Goal: Transaction & Acquisition: Obtain resource

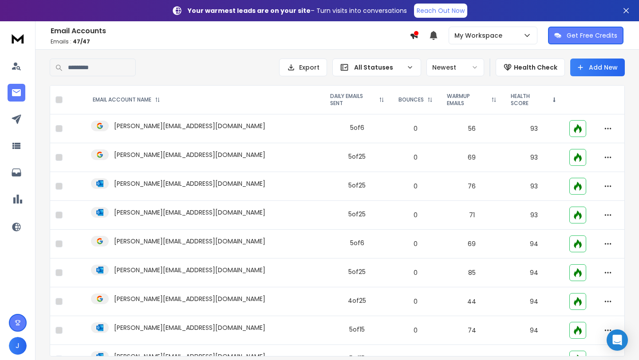
scroll to position [1123, 0]
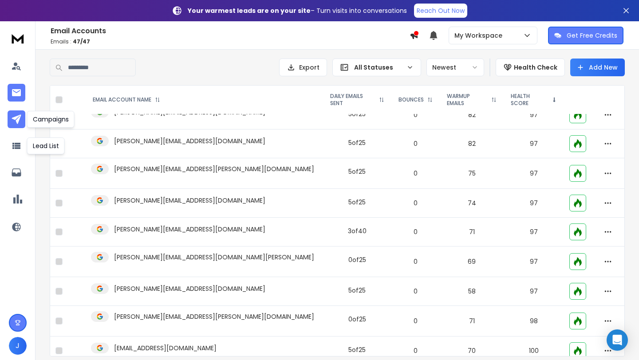
click at [18, 117] on icon at bounding box center [16, 119] width 9 height 9
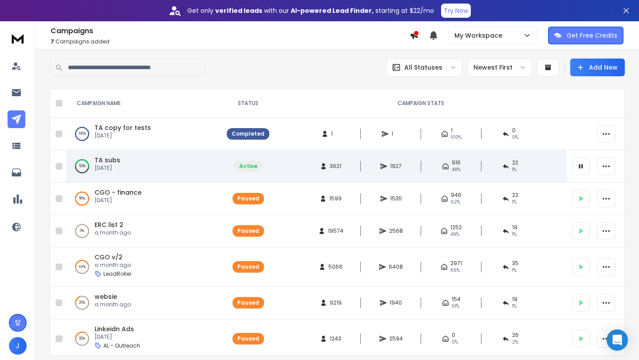
click at [585, 170] on button at bounding box center [581, 167] width 18 height 18
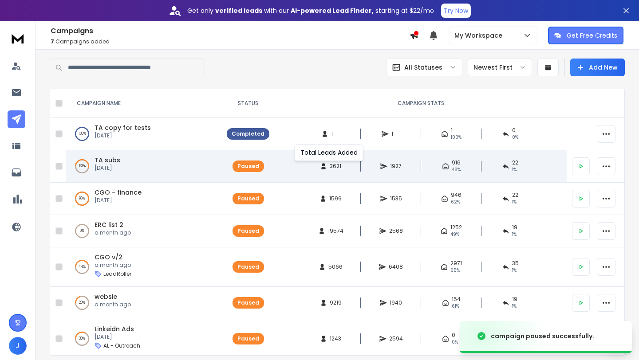
click at [281, 167] on div "3621 1927 916 48 % 22 1 %" at bounding box center [420, 166] width 281 height 14
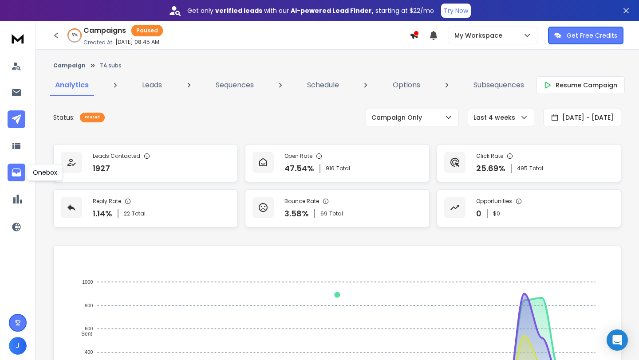
click at [19, 170] on icon at bounding box center [16, 172] width 11 height 11
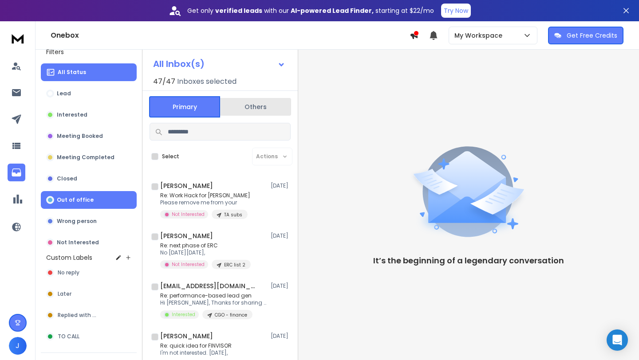
scroll to position [232, 0]
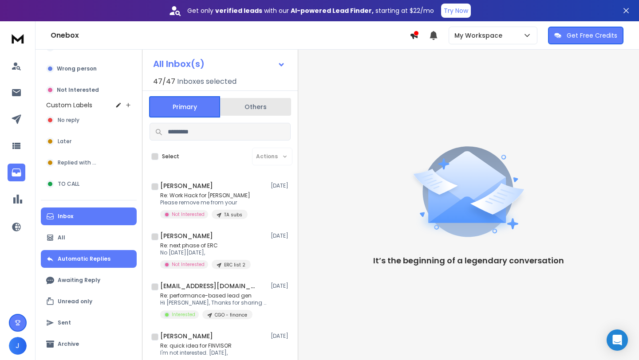
click at [79, 256] on p "Automatic Replies" at bounding box center [84, 259] width 53 height 7
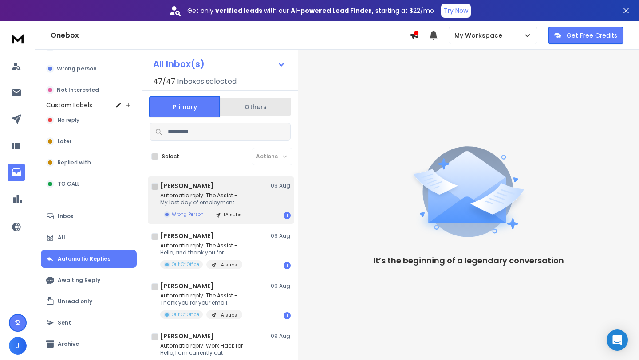
click at [218, 191] on div "[PERSON_NAME] [DATE] Automatic reply: The Assist - My last day of employment Wr…" at bounding box center [225, 201] width 130 height 38
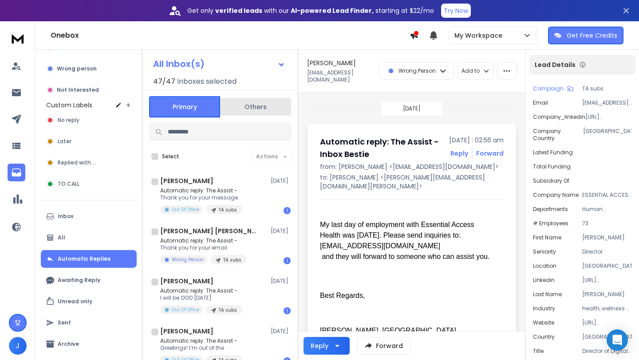
scroll to position [444, 0]
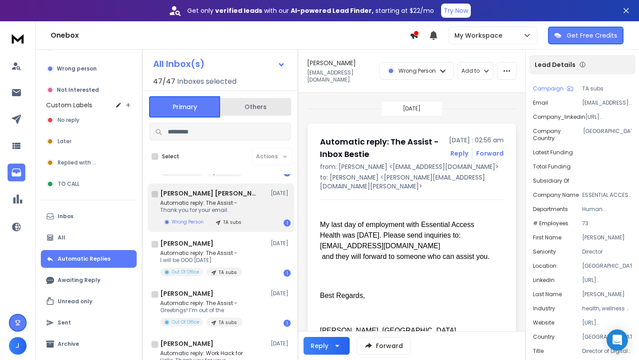
click at [217, 192] on div "[PERSON_NAME] [PERSON_NAME] [DATE]" at bounding box center [225, 193] width 130 height 9
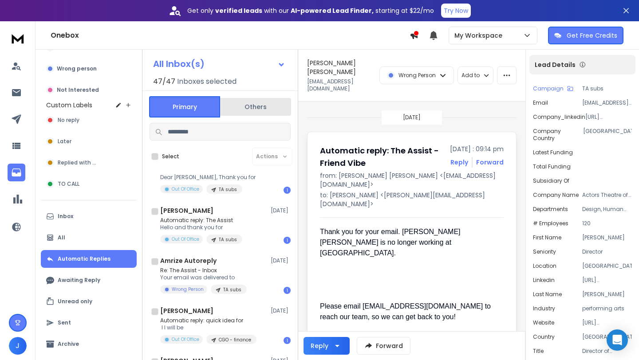
scroll to position [929, 0]
click at [17, 116] on icon at bounding box center [16, 119] width 9 height 9
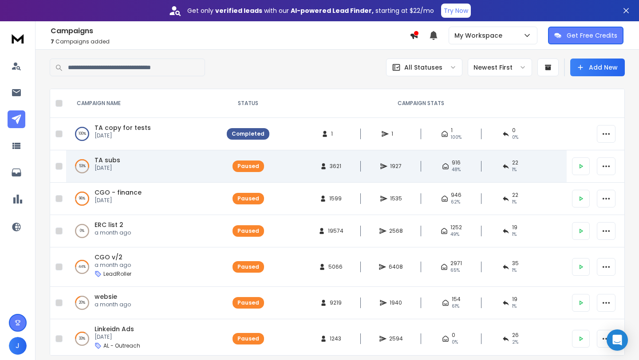
click at [142, 163] on div "53 % TA subs [DATE]" at bounding box center [144, 166] width 138 height 21
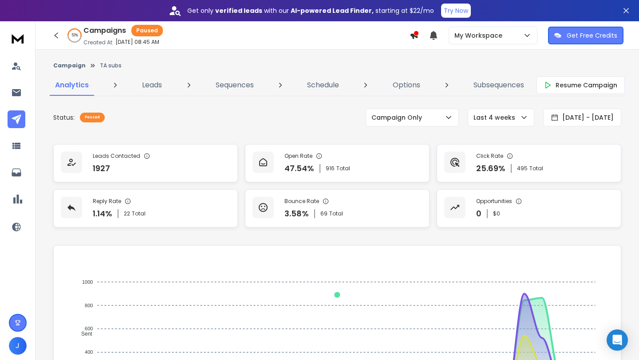
click at [524, 170] on span "495" at bounding box center [522, 168] width 11 height 7
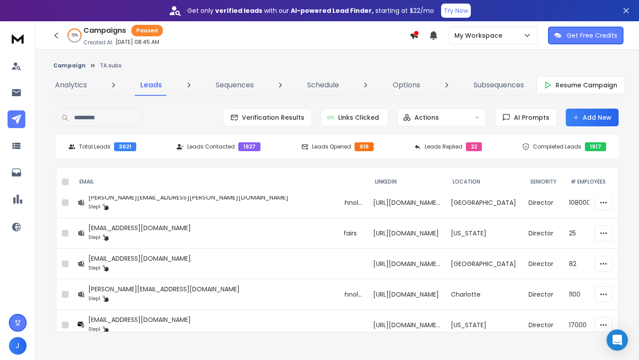
scroll to position [10638, 606]
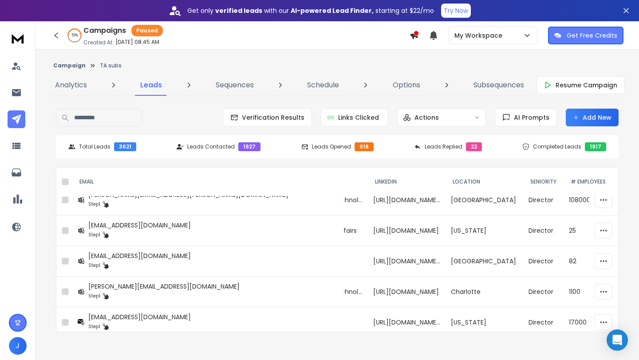
click at [225, 226] on div "[EMAIL_ADDRESS][DOMAIN_NAME] Step 1" at bounding box center [208, 231] width 261 height 20
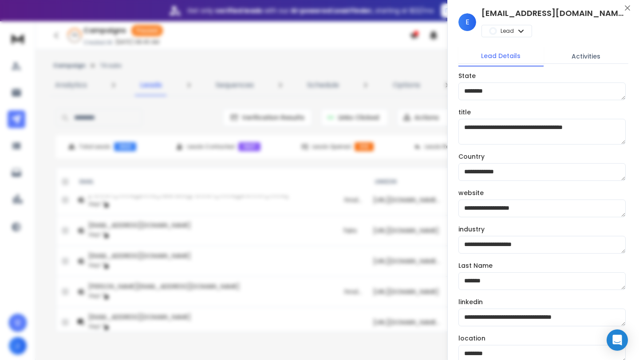
scroll to position [0, 0]
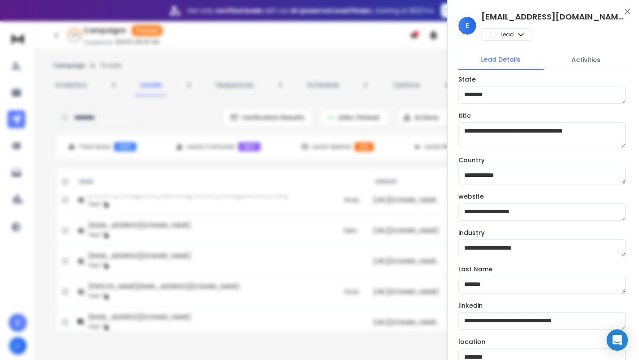
click at [206, 32] on div at bounding box center [319, 180] width 639 height 360
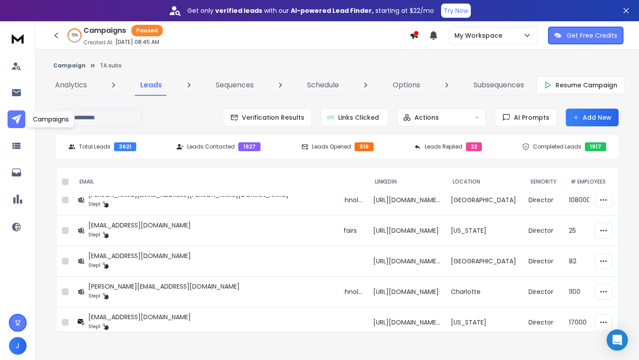
click at [14, 121] on icon at bounding box center [16, 119] width 11 height 11
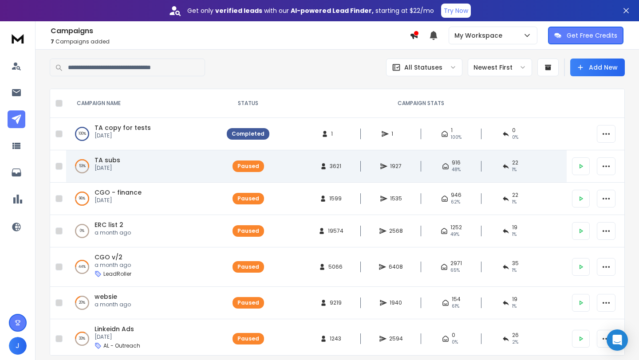
click at [310, 160] on div "3621 1927 916 48 % 22 1 %" at bounding box center [421, 166] width 222 height 14
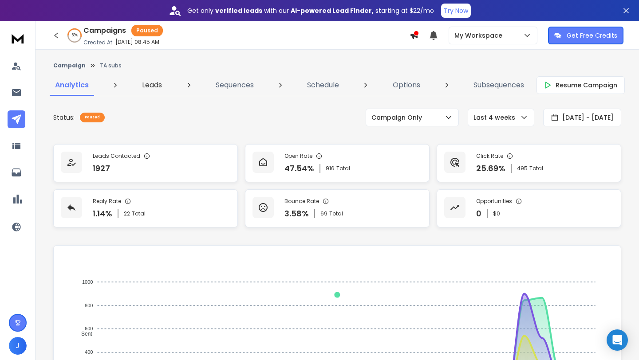
click at [154, 87] on p "Leads" at bounding box center [152, 85] width 20 height 11
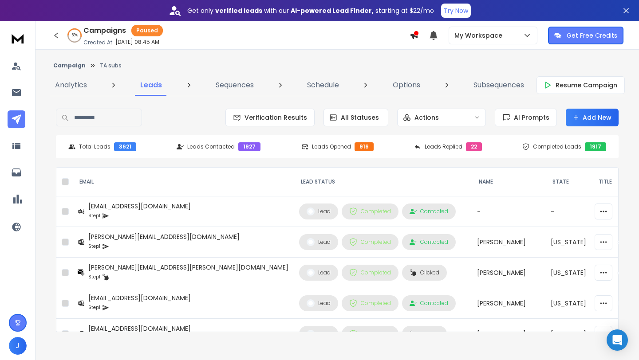
click at [82, 148] on p "Total Leads" at bounding box center [95, 146] width 32 height 7
click at [143, 208] on div "[EMAIL_ADDRESS][DOMAIN_NAME]" at bounding box center [139, 206] width 103 height 9
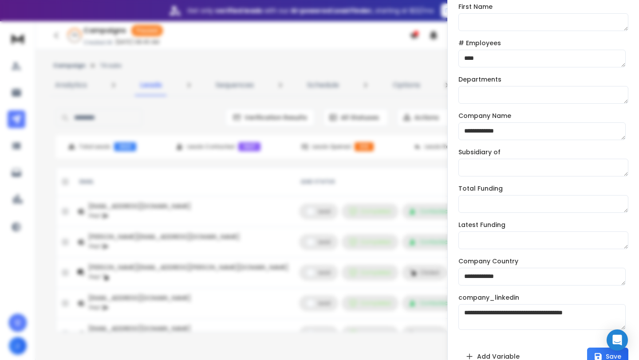
scroll to position [416, 0]
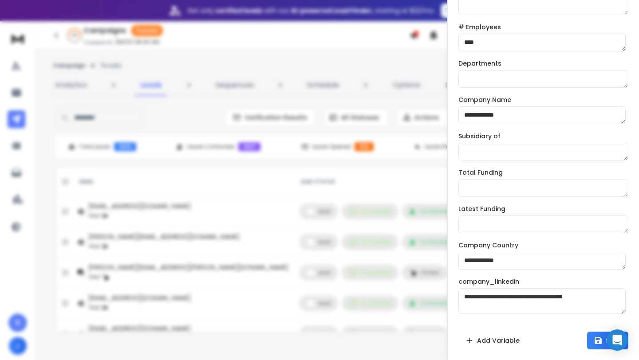
click at [374, 158] on div at bounding box center [319, 180] width 639 height 360
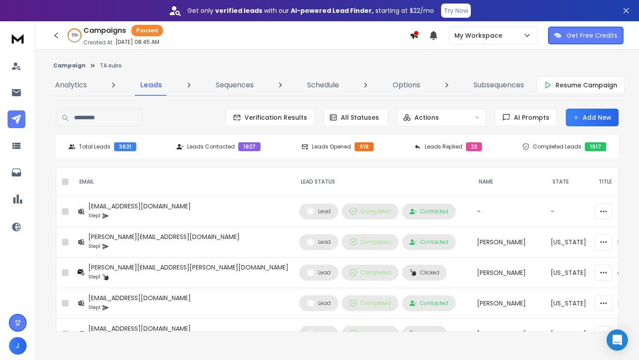
click at [163, 233] on div "[PERSON_NAME][EMAIL_ADDRESS][DOMAIN_NAME]" at bounding box center [163, 237] width 151 height 9
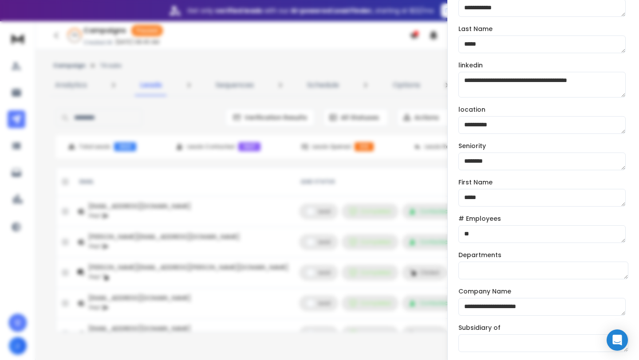
scroll to position [273, 0]
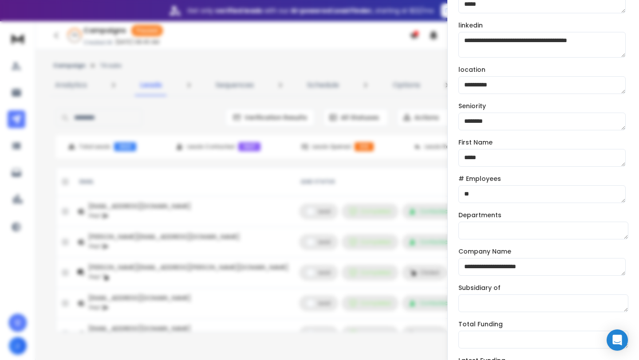
click at [413, 97] on div at bounding box center [319, 180] width 639 height 360
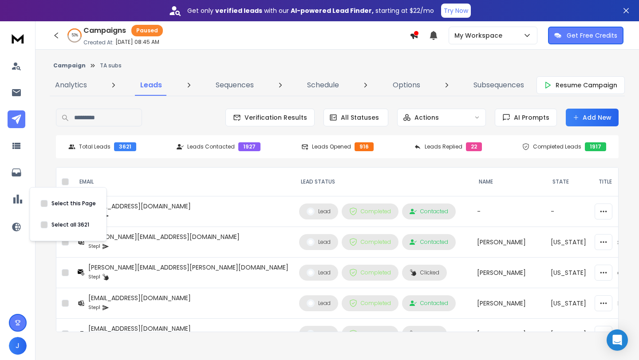
click at [55, 223] on label "Select all 3621" at bounding box center [70, 224] width 38 height 7
click at [43, 224] on button "Select this Page" at bounding box center [44, 224] width 7 height 7
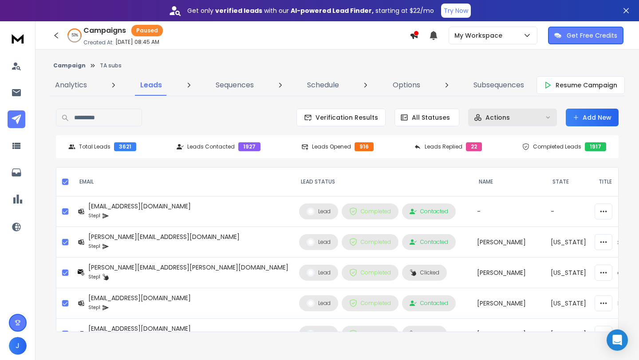
click at [537, 112] on button "Actions" at bounding box center [512, 118] width 89 height 18
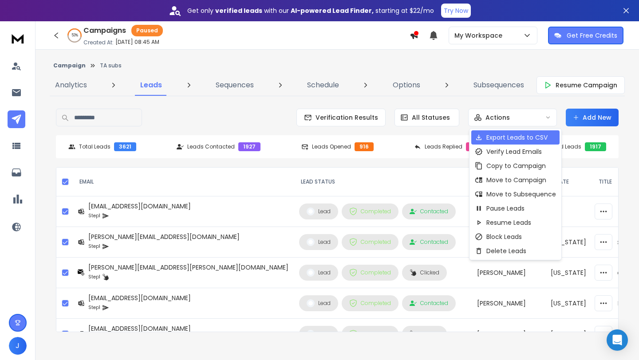
click at [528, 136] on p "Export Leads to CSV" at bounding box center [516, 137] width 61 height 9
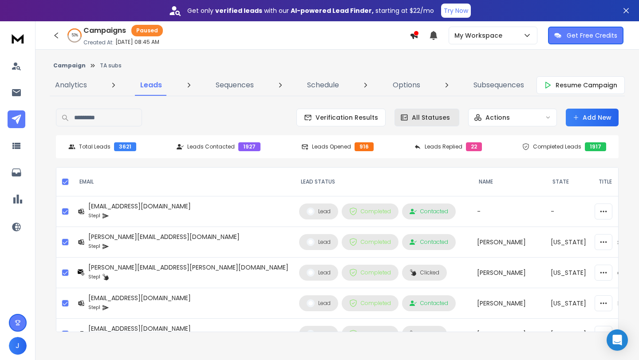
click at [444, 120] on p "All Statuses" at bounding box center [431, 117] width 38 height 9
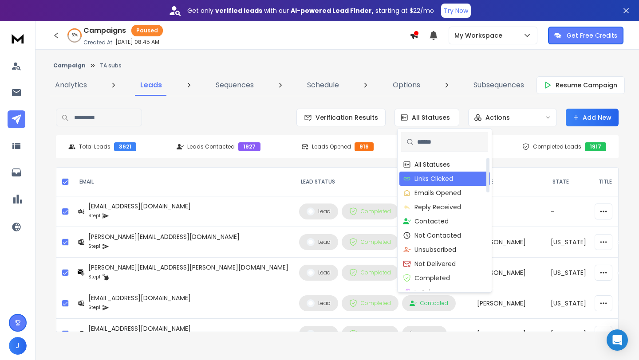
click at [426, 180] on p "Links Clicked" at bounding box center [434, 178] width 39 height 9
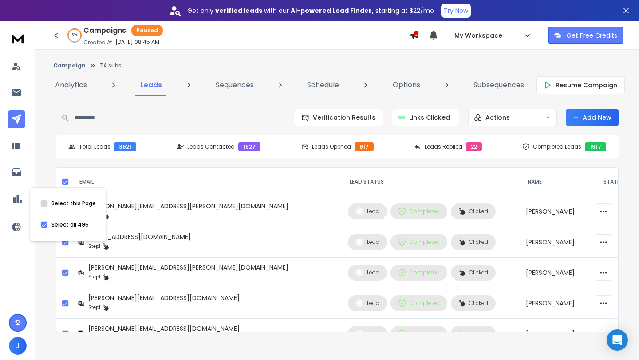
click at [66, 183] on button "Select this Page" at bounding box center [65, 181] width 7 height 7
click at [66, 225] on label "Select all 495" at bounding box center [69, 224] width 37 height 7
click at [45, 224] on button "Select this Page" at bounding box center [44, 224] width 7 height 7
click at [210, 182] on th "EMAIL" at bounding box center [207, 182] width 270 height 29
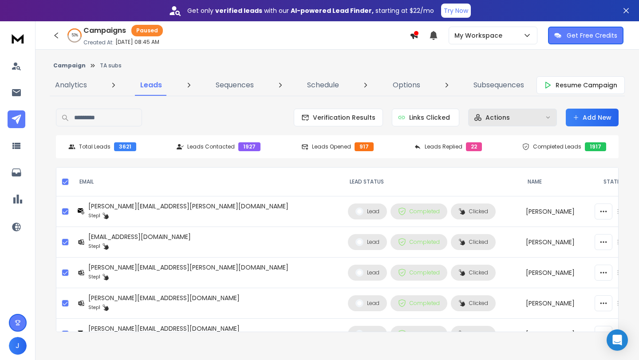
click at [515, 118] on div "Actions" at bounding box center [507, 117] width 67 height 9
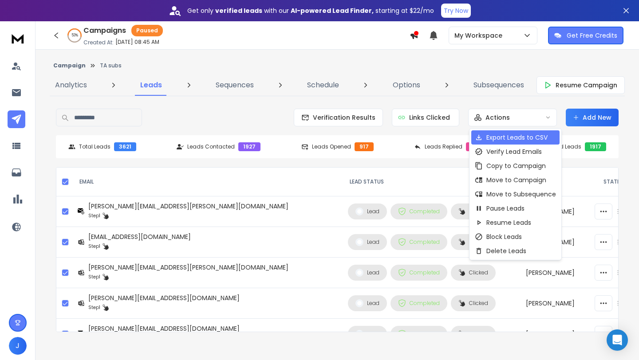
click at [507, 136] on p "Export Leads to CSV" at bounding box center [516, 137] width 61 height 9
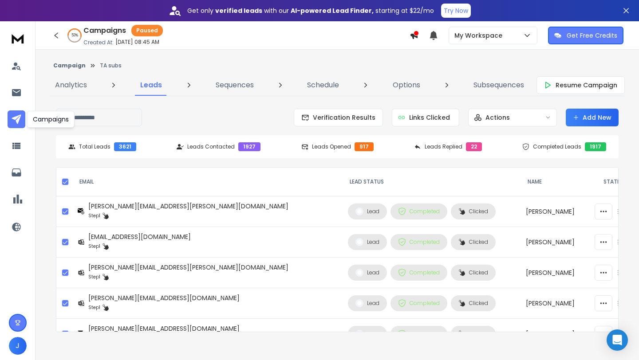
click at [14, 120] on icon at bounding box center [16, 119] width 11 height 11
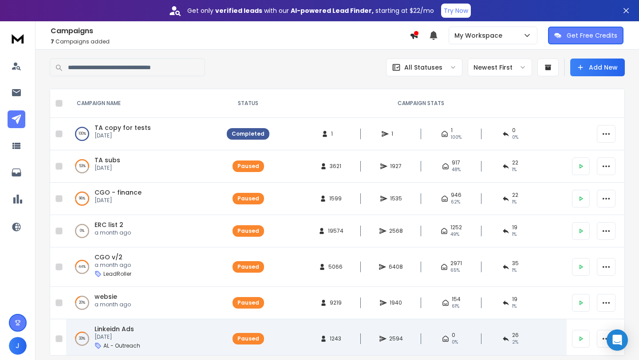
click at [184, 330] on div "33 % Linkeidn Ads [DATE] AL - Outreach" at bounding box center [144, 339] width 138 height 28
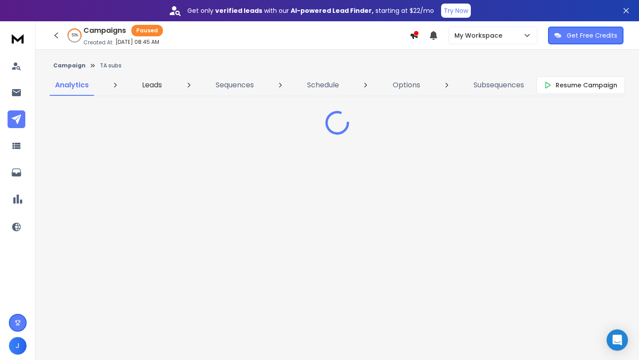
click at [152, 75] on link "Leads" at bounding box center [152, 85] width 31 height 21
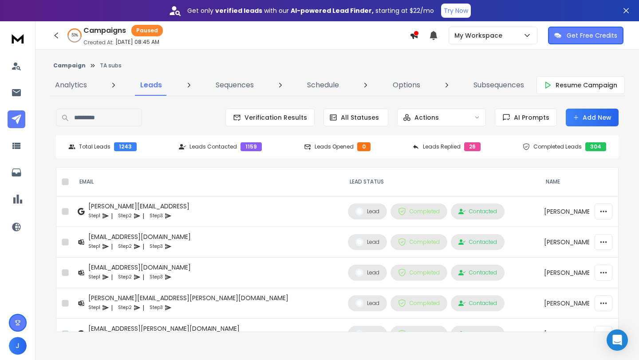
click at [109, 121] on input at bounding box center [99, 118] width 86 height 18
type input "*******"
